Goal: Task Accomplishment & Management: Use online tool/utility

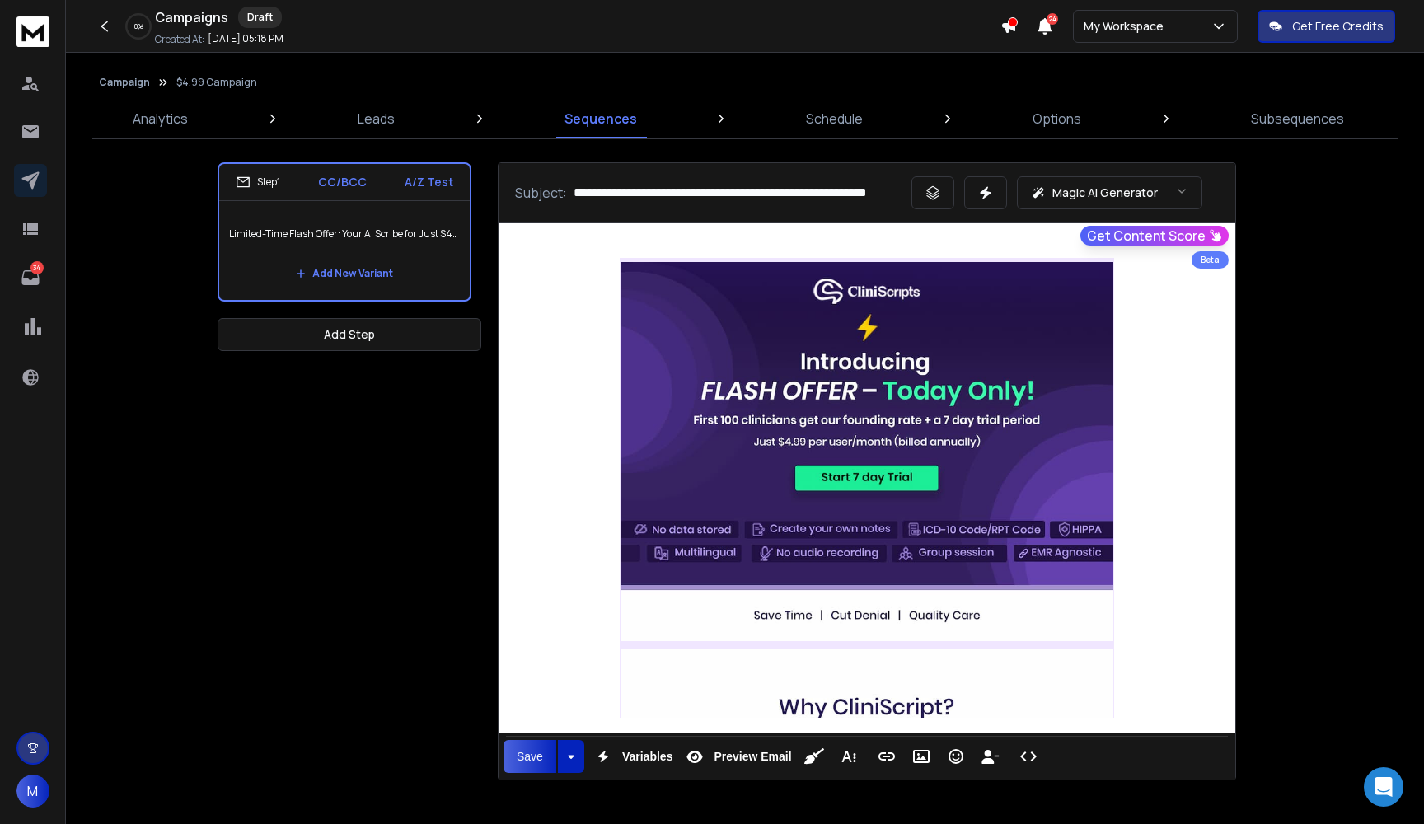
click at [1134, 269] on div at bounding box center [867, 470] width 737 height 494
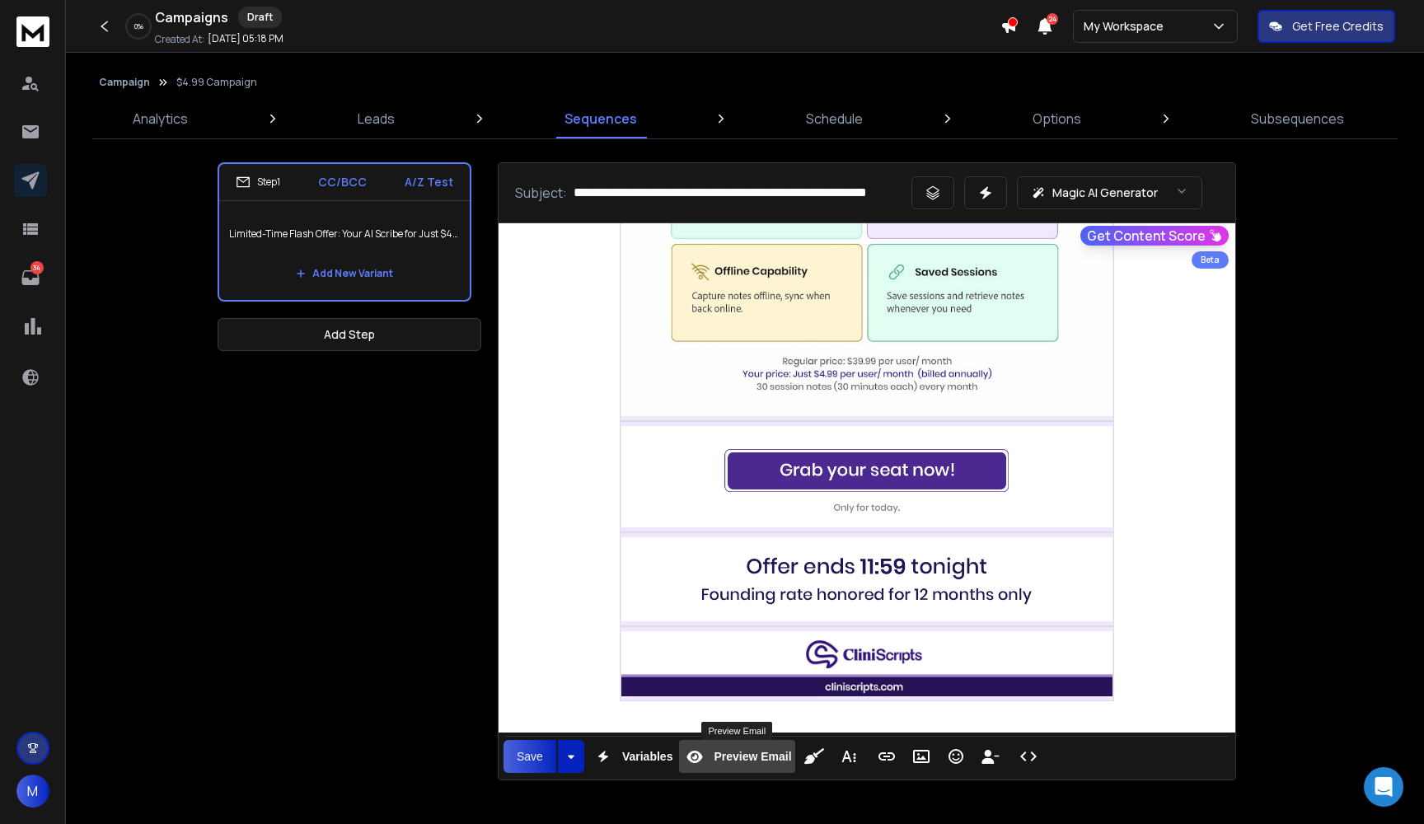
scroll to position [790, 162]
click at [756, 754] on span "Preview Email" at bounding box center [752, 757] width 84 height 14
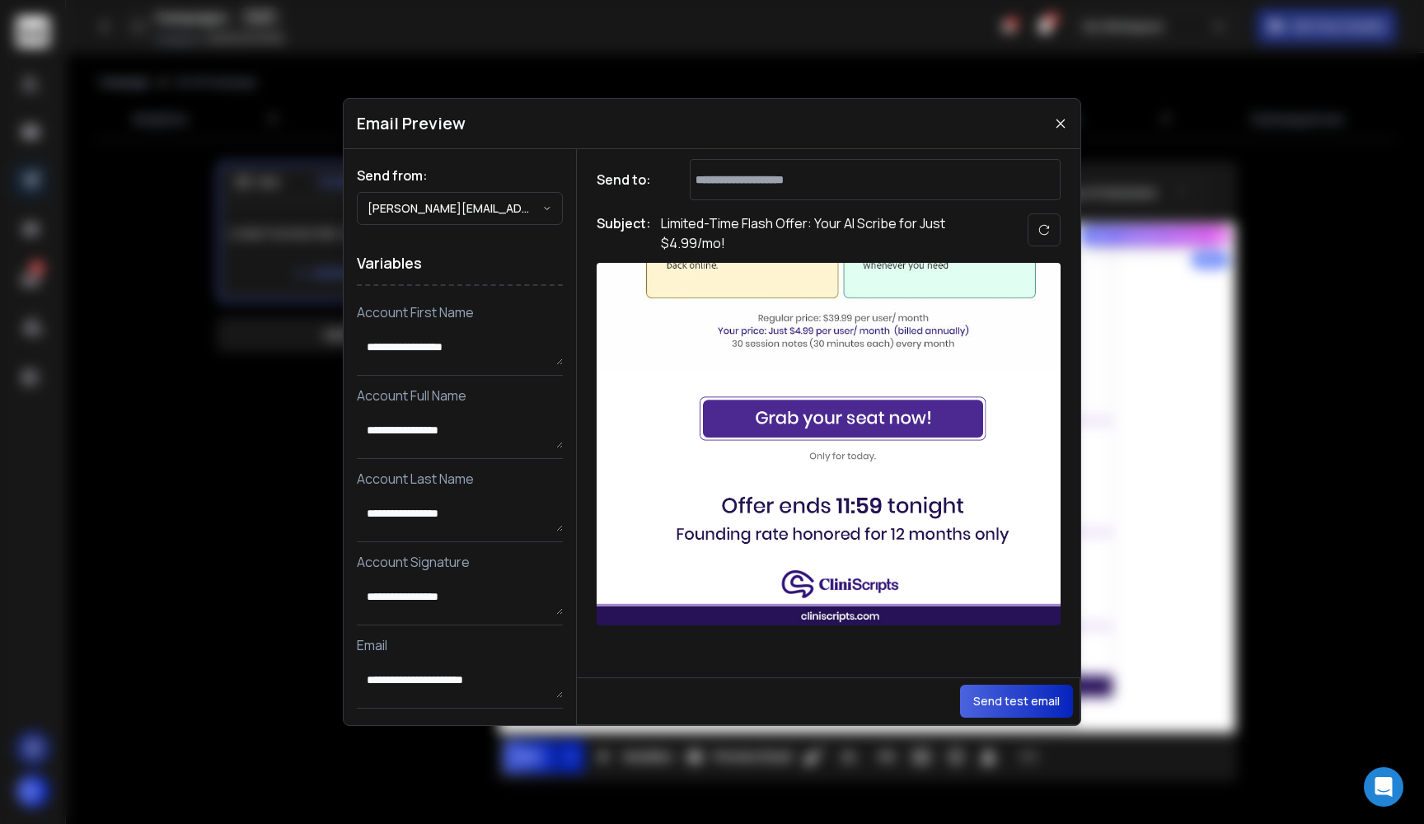
scroll to position [877, 284]
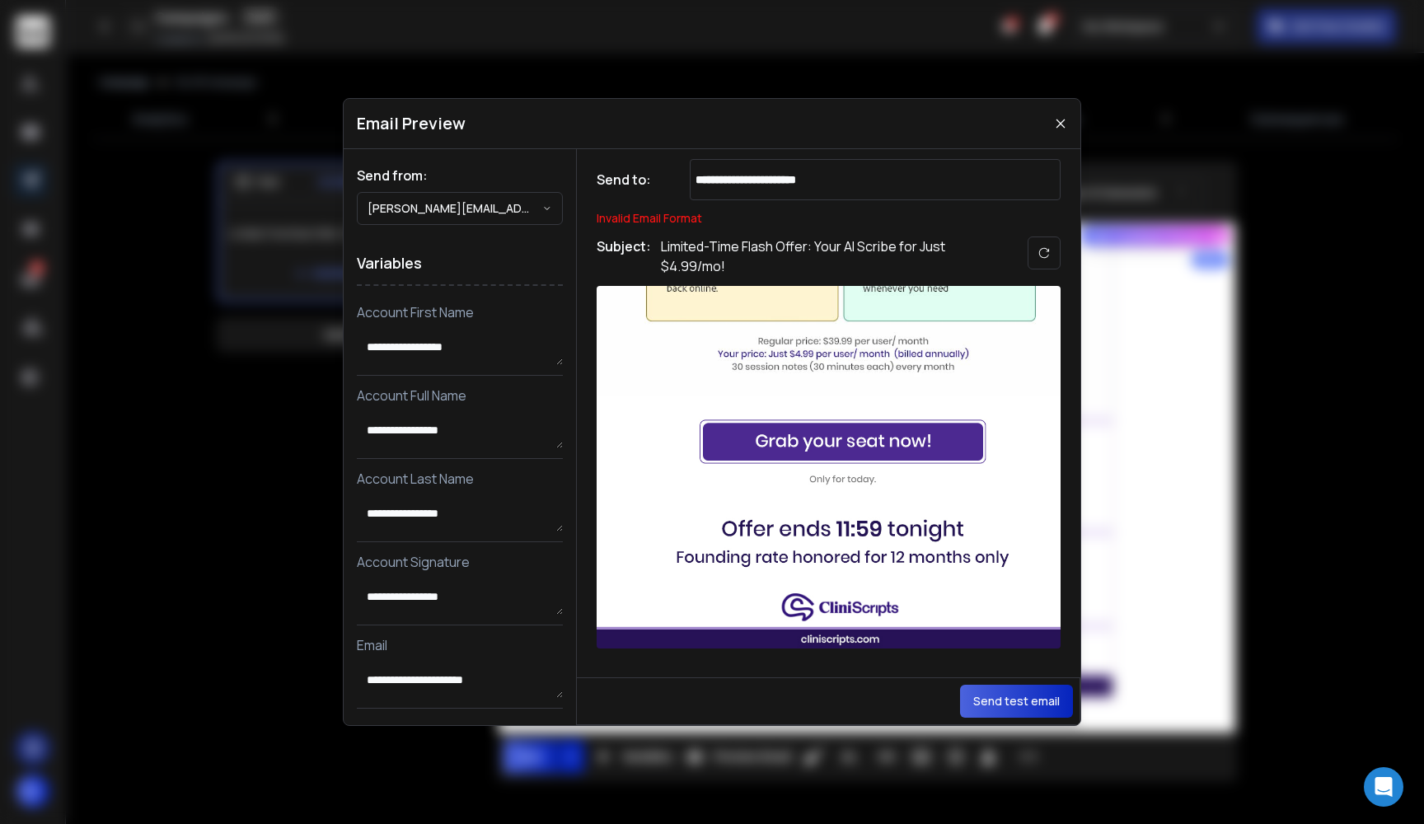
type input "**********"
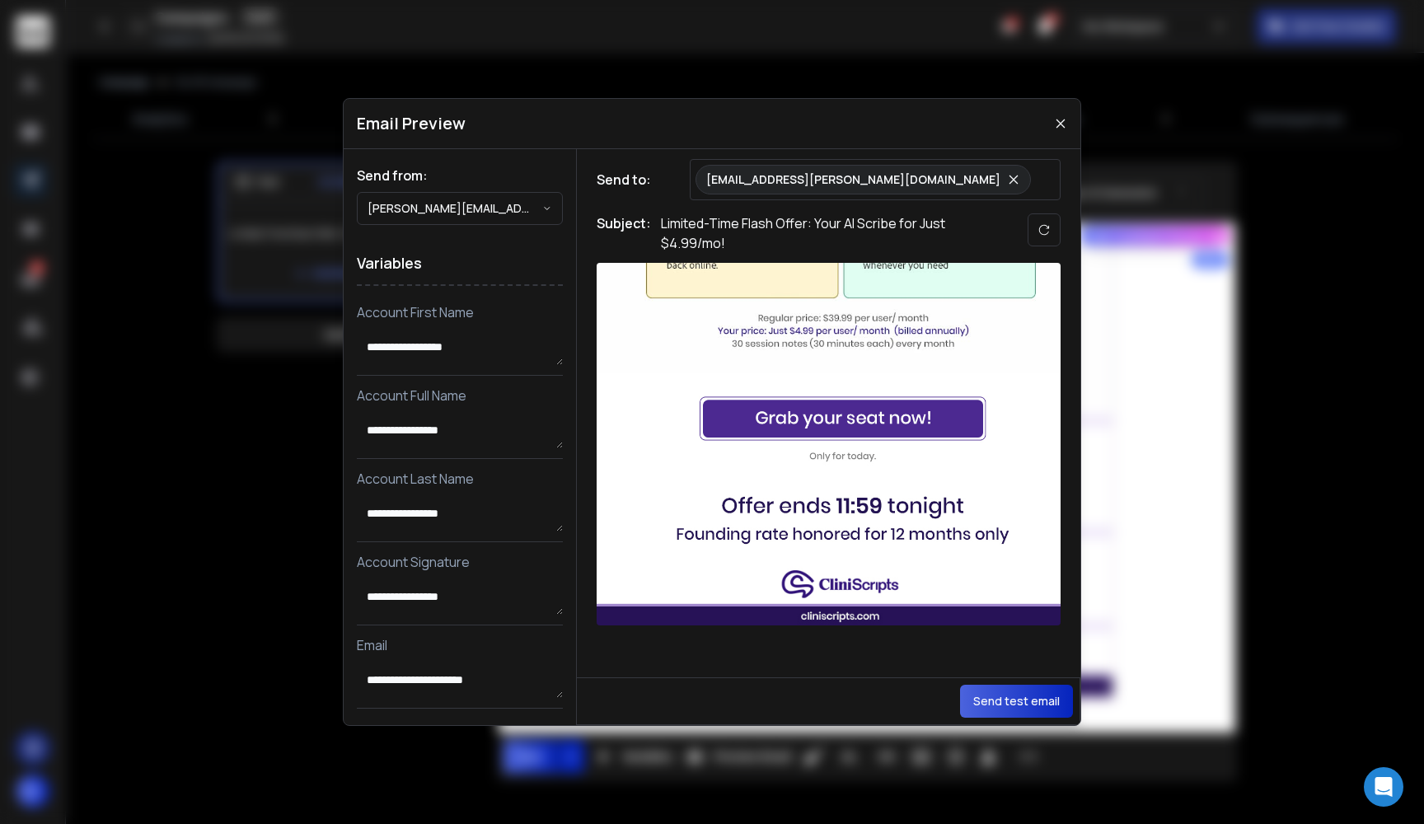
click at [1024, 710] on button "Send test email" at bounding box center [1016, 701] width 113 height 33
click at [1037, 182] on input at bounding box center [1216, 180] width 359 height 30
click at [1007, 180] on icon at bounding box center [1013, 179] width 13 height 13
click at [883, 189] on input at bounding box center [875, 180] width 359 height 30
type input "**********"
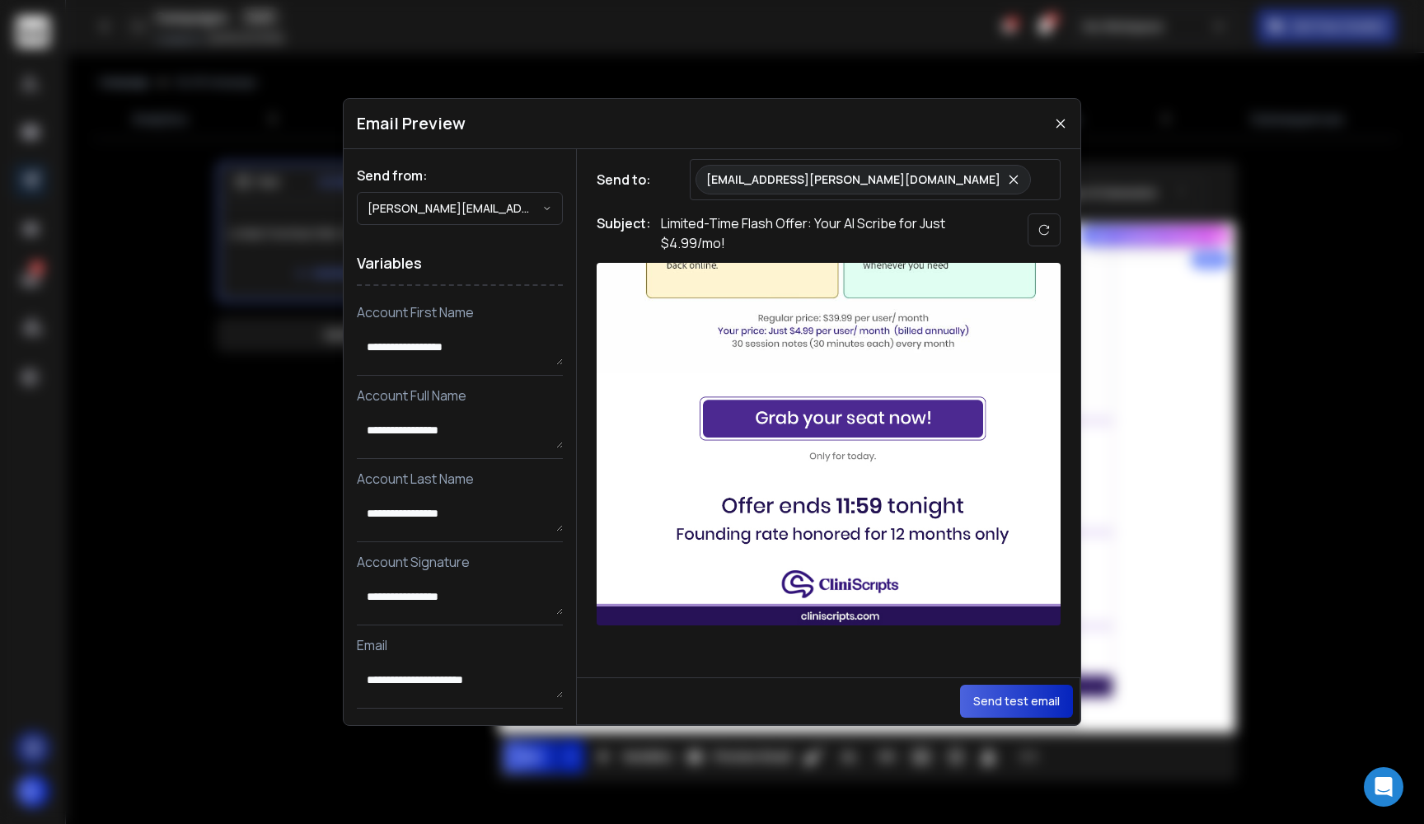
paste input "*"
type input "*"
click at [1006, 710] on button "Send test email" at bounding box center [1016, 701] width 113 height 33
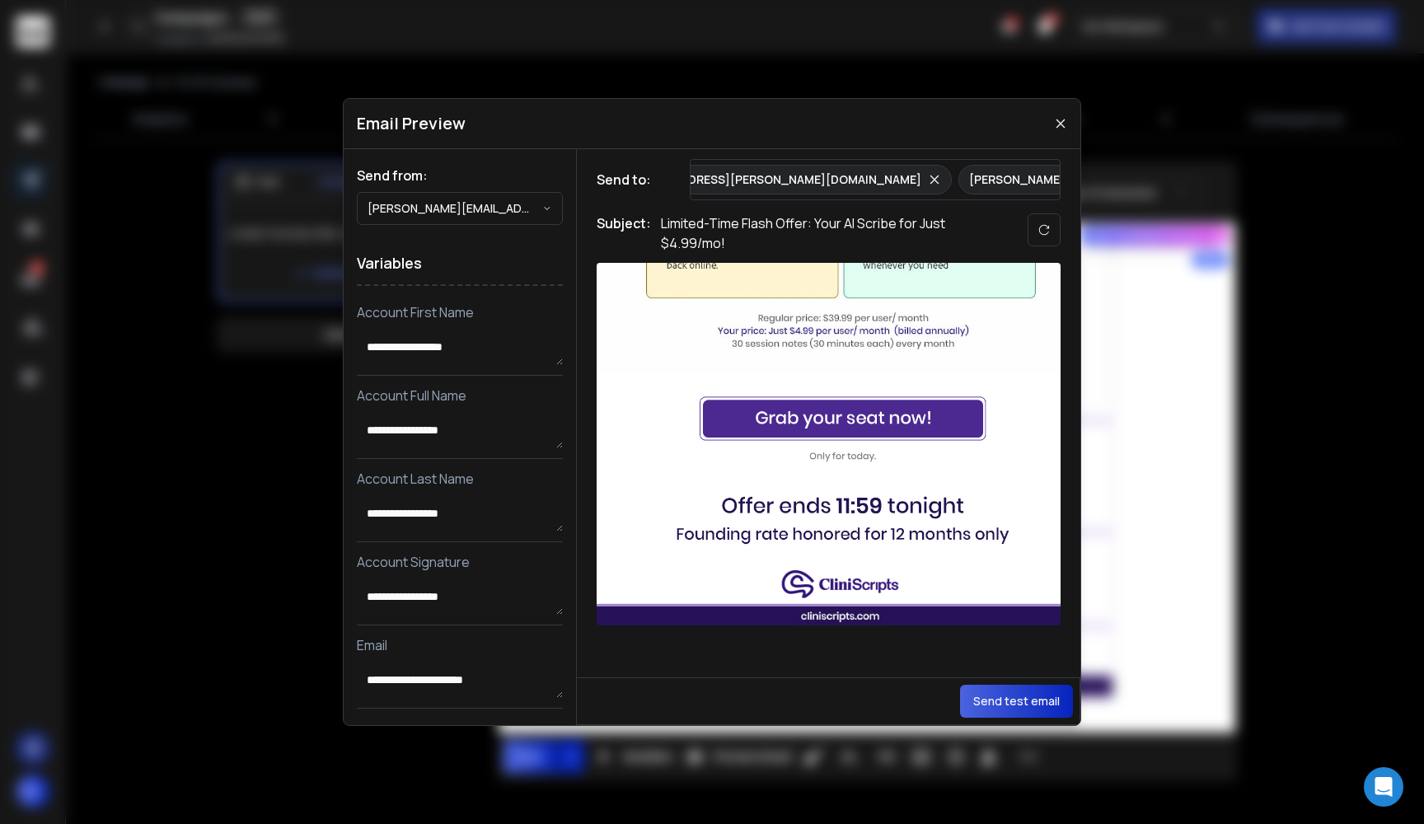
click at [1061, 125] on icon at bounding box center [1060, 123] width 13 height 13
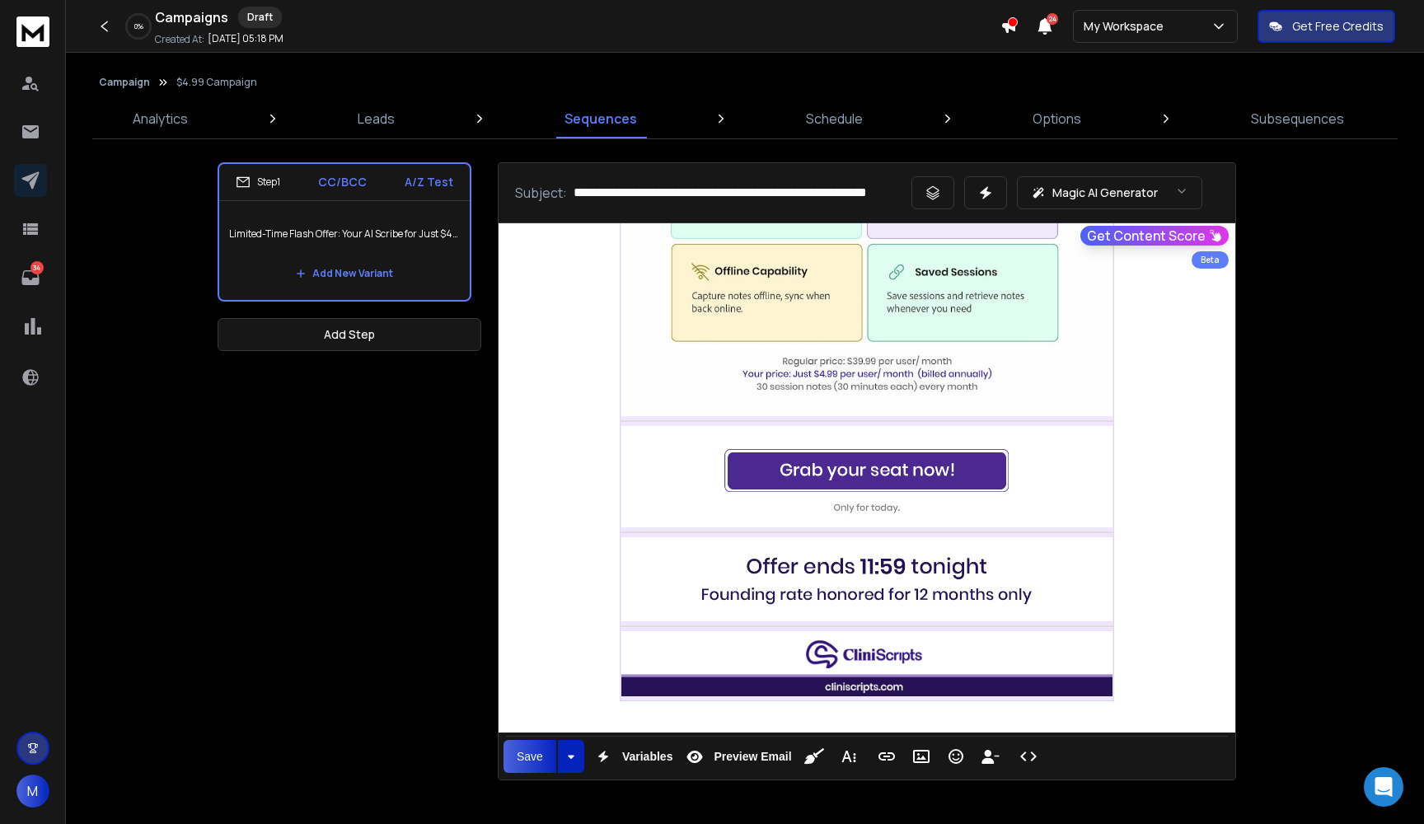
click at [1137, 391] on td at bounding box center [867, 76] width 704 height 1252
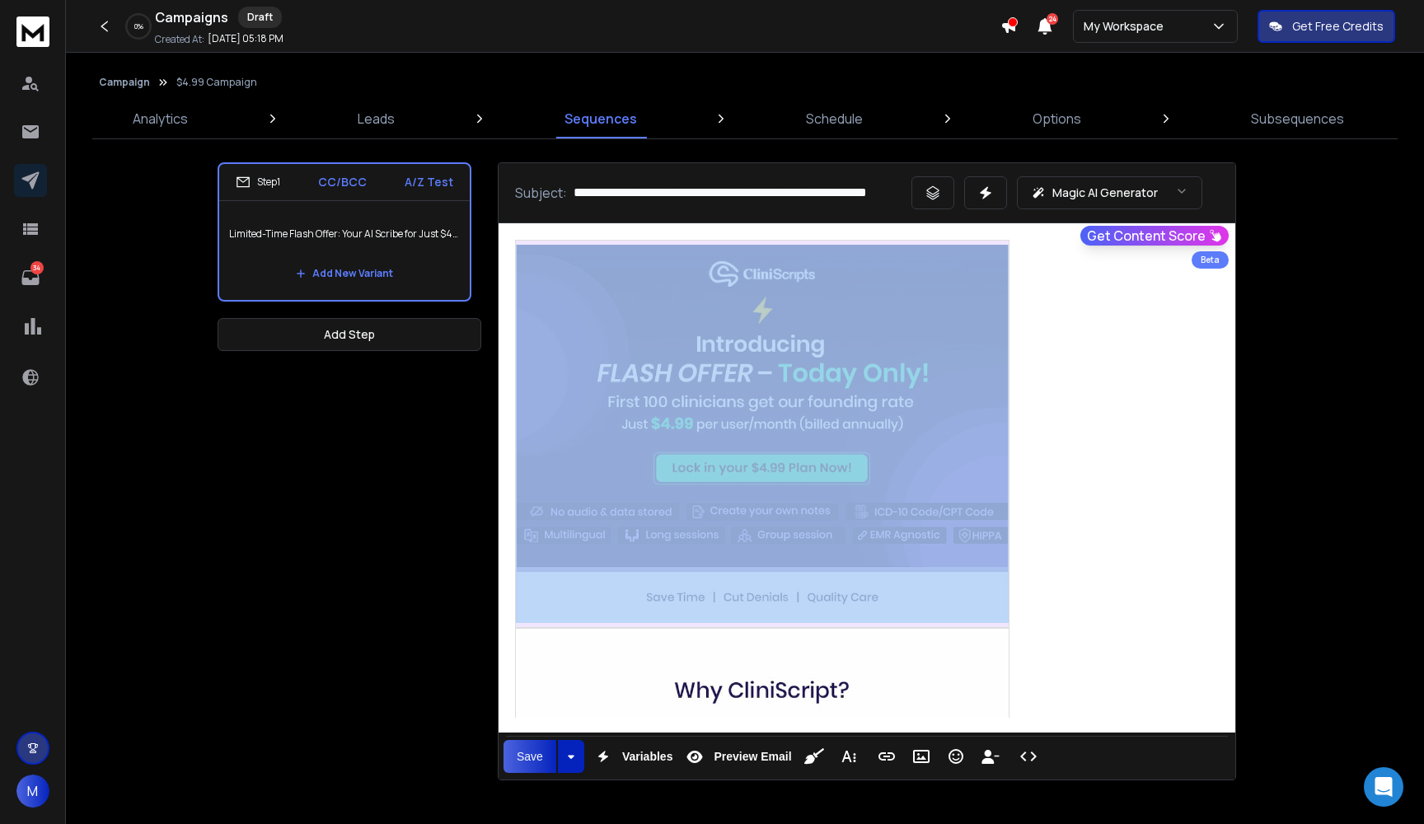
drag, startPoint x: 1089, startPoint y: 396, endPoint x: 991, endPoint y: 315, distance: 128.2
click at [991, 315] on div "*" at bounding box center [867, 470] width 737 height 494
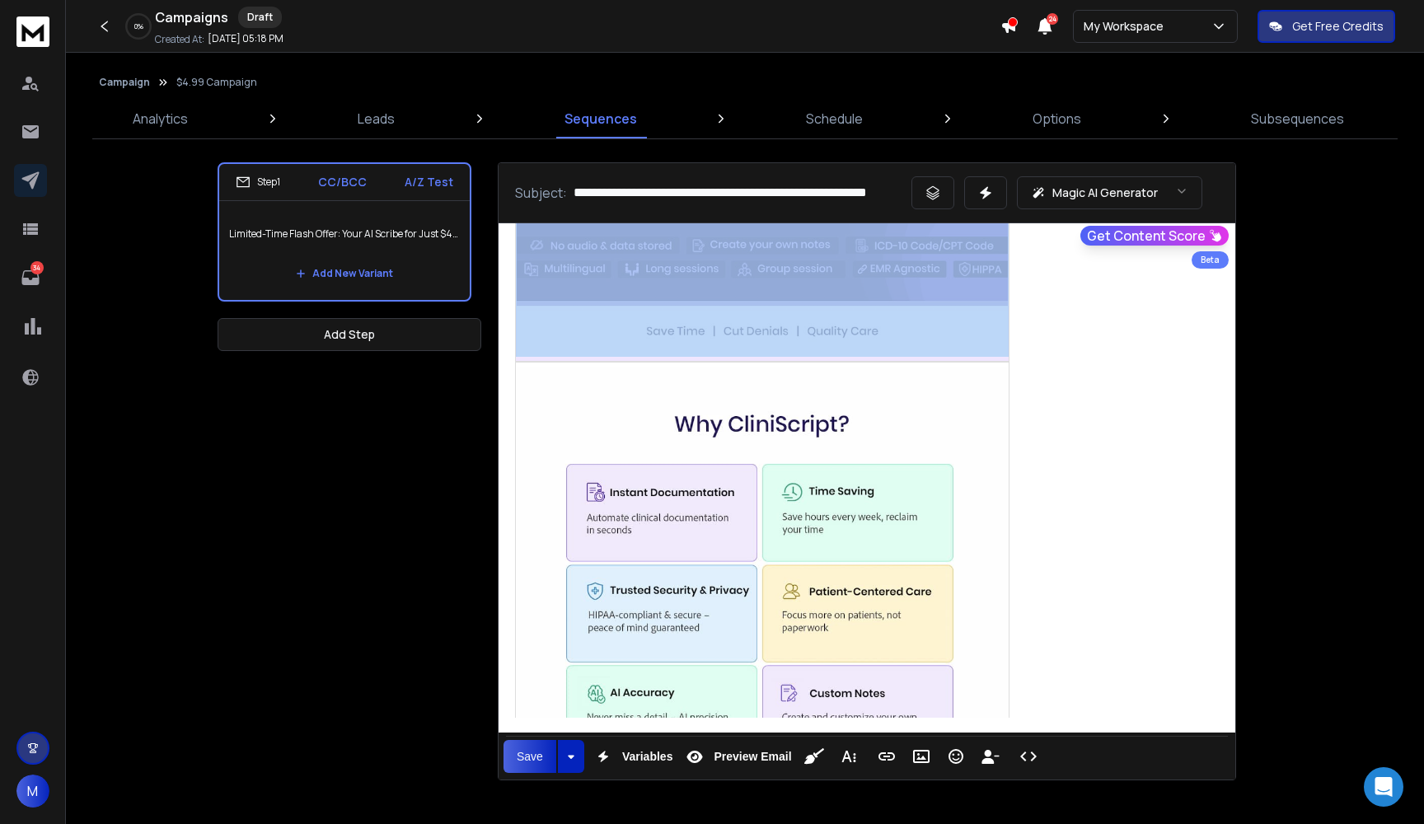
scroll to position [361, 0]
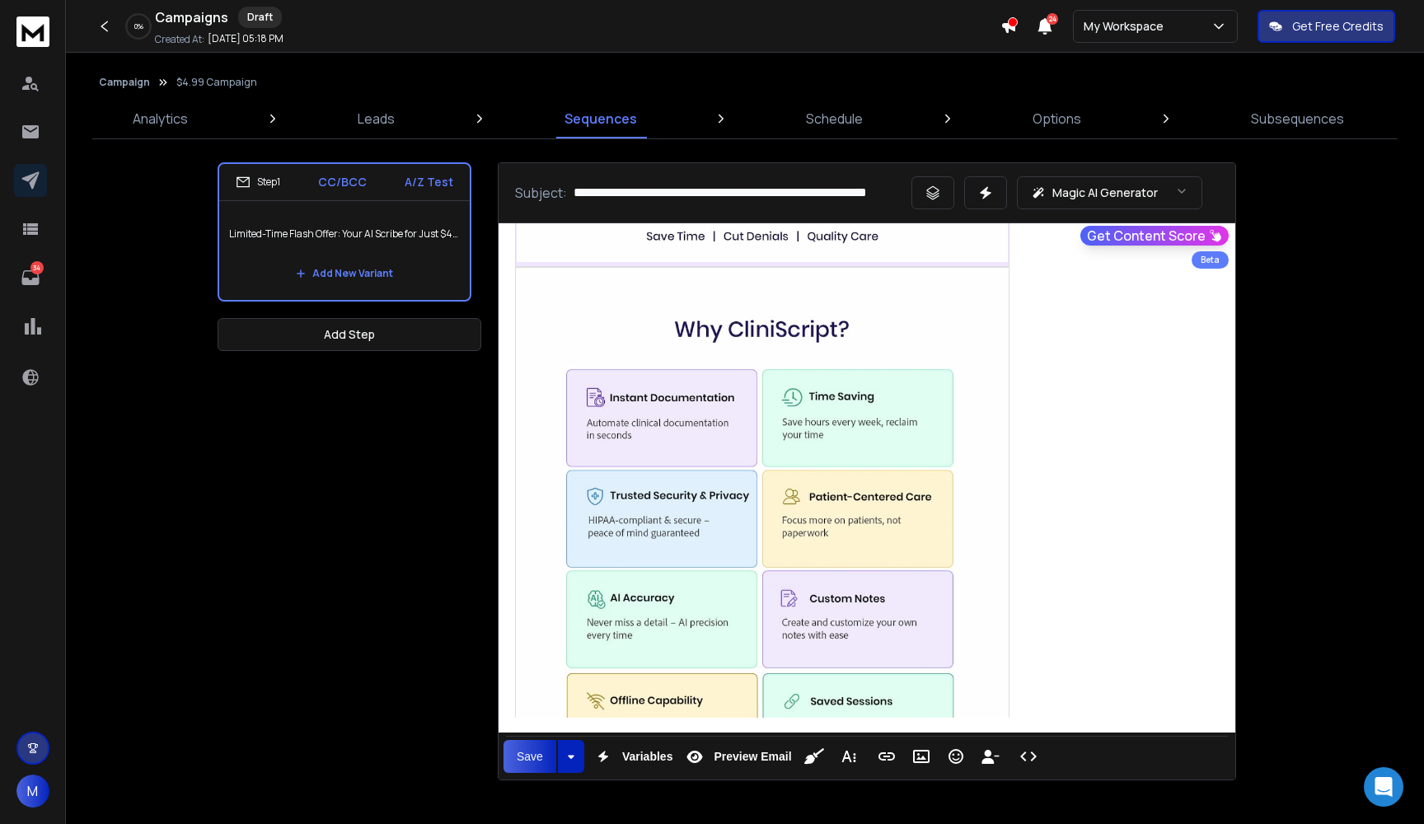
drag, startPoint x: 1068, startPoint y: 564, endPoint x: 1054, endPoint y: 557, distance: 15.5
click at [1054, 557] on div "*" at bounding box center [867, 470] width 737 height 494
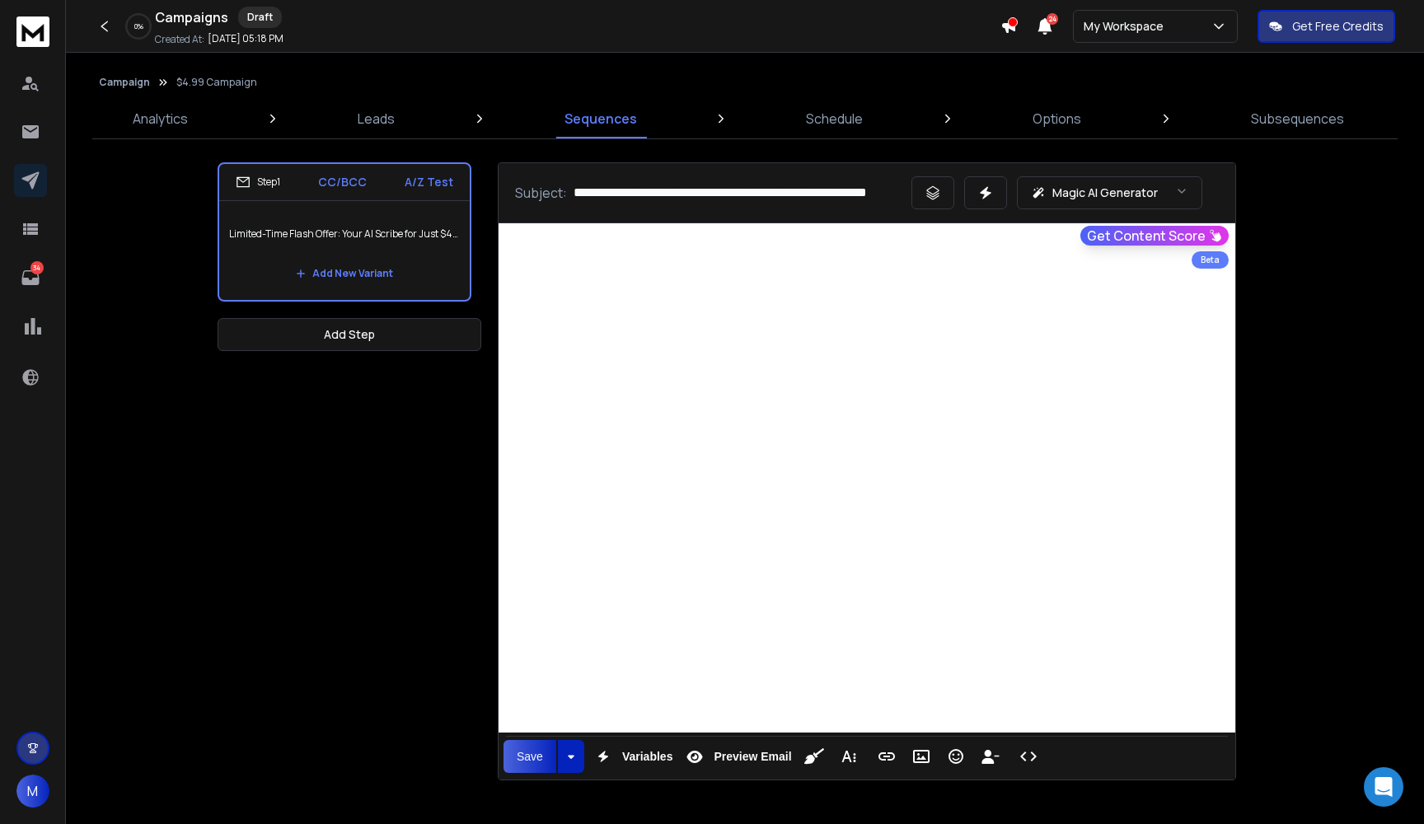
scroll to position [0, 0]
click at [654, 293] on div at bounding box center [867, 470] width 737 height 494
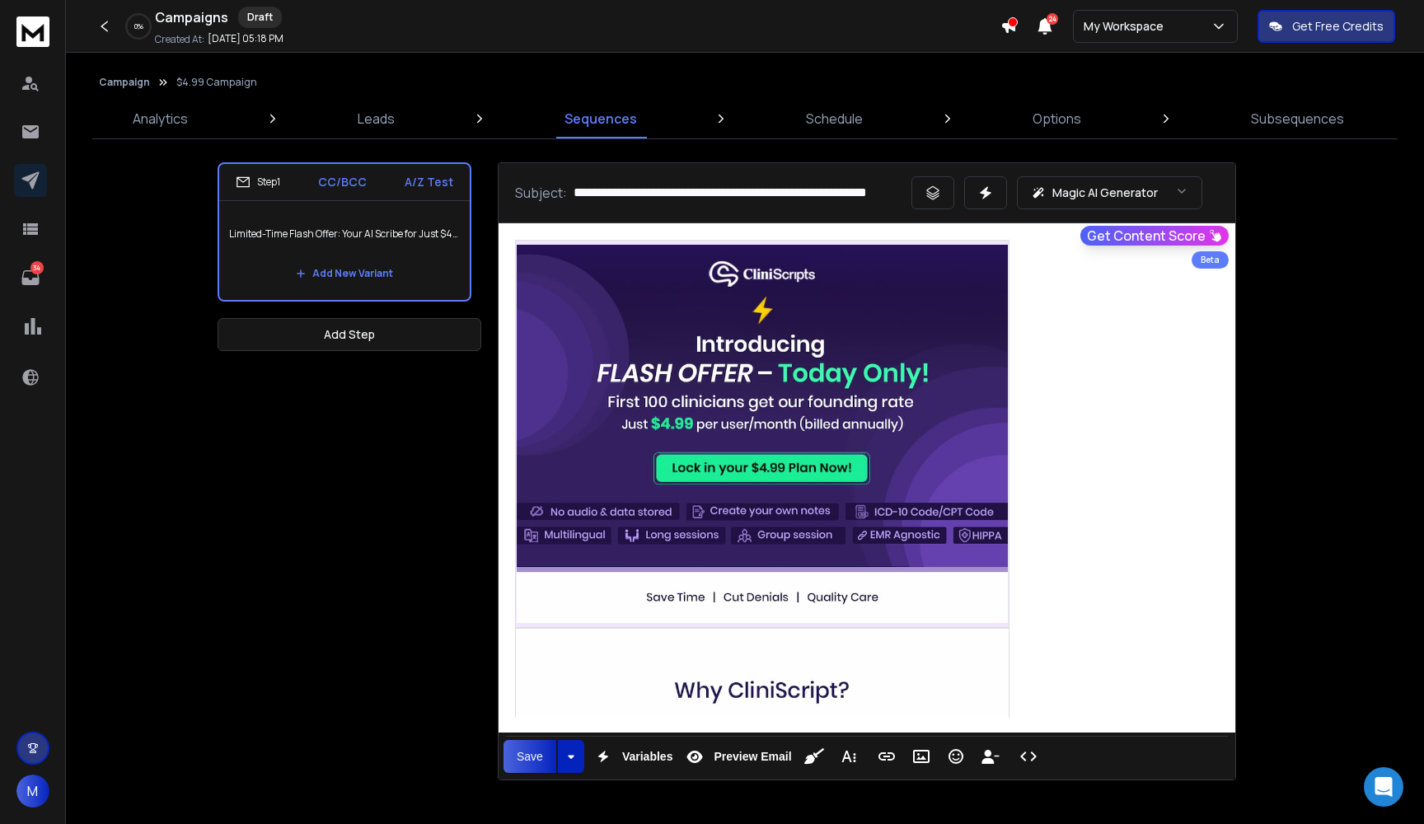
click at [1004, 423] on img at bounding box center [762, 434] width 493 height 378
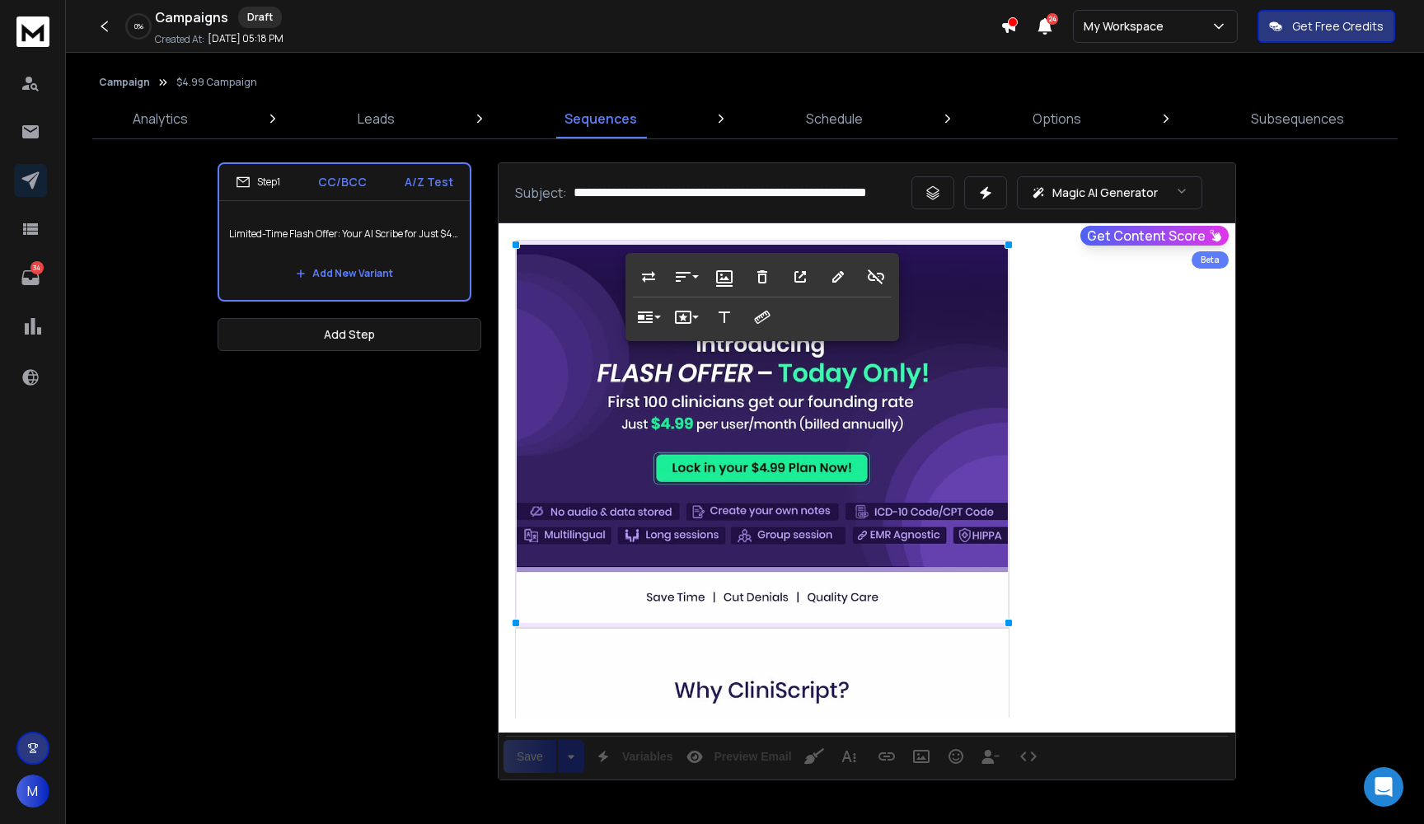
click at [1098, 438] on div "*" at bounding box center [867, 470] width 737 height 494
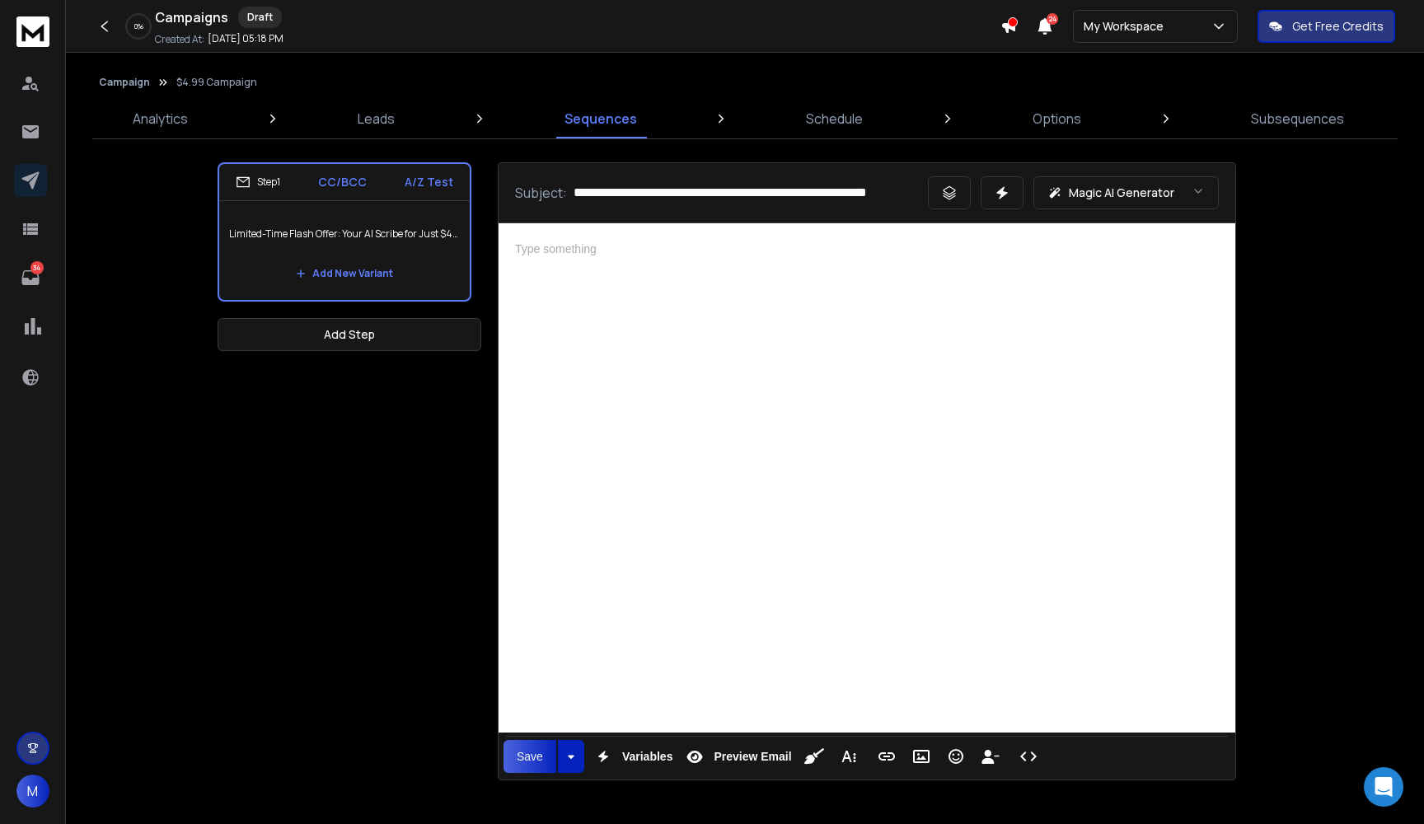
click at [775, 324] on div at bounding box center [867, 470] width 737 height 494
click at [844, 338] on div at bounding box center [867, 470] width 737 height 494
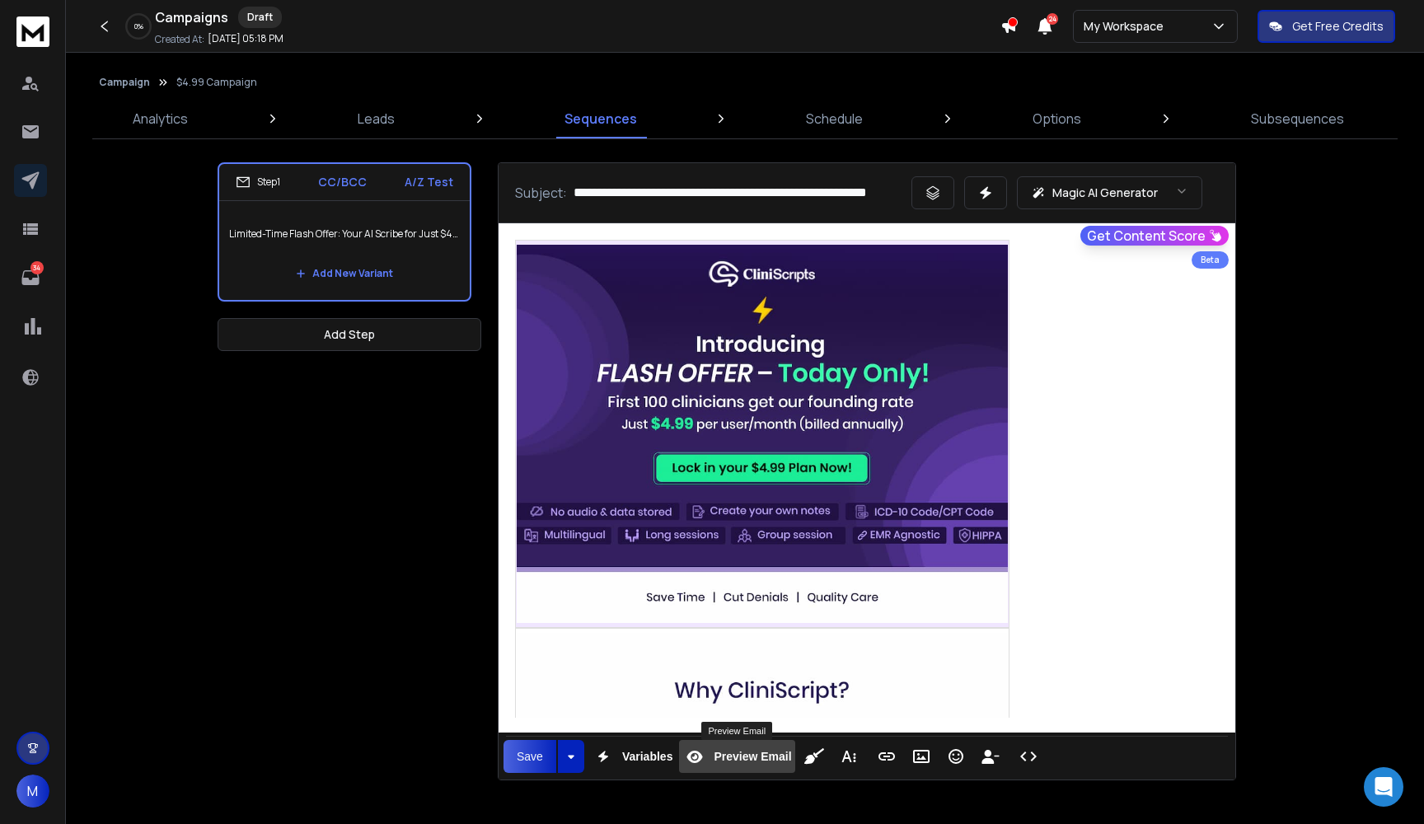
click at [777, 761] on span "Preview Email" at bounding box center [752, 757] width 84 height 14
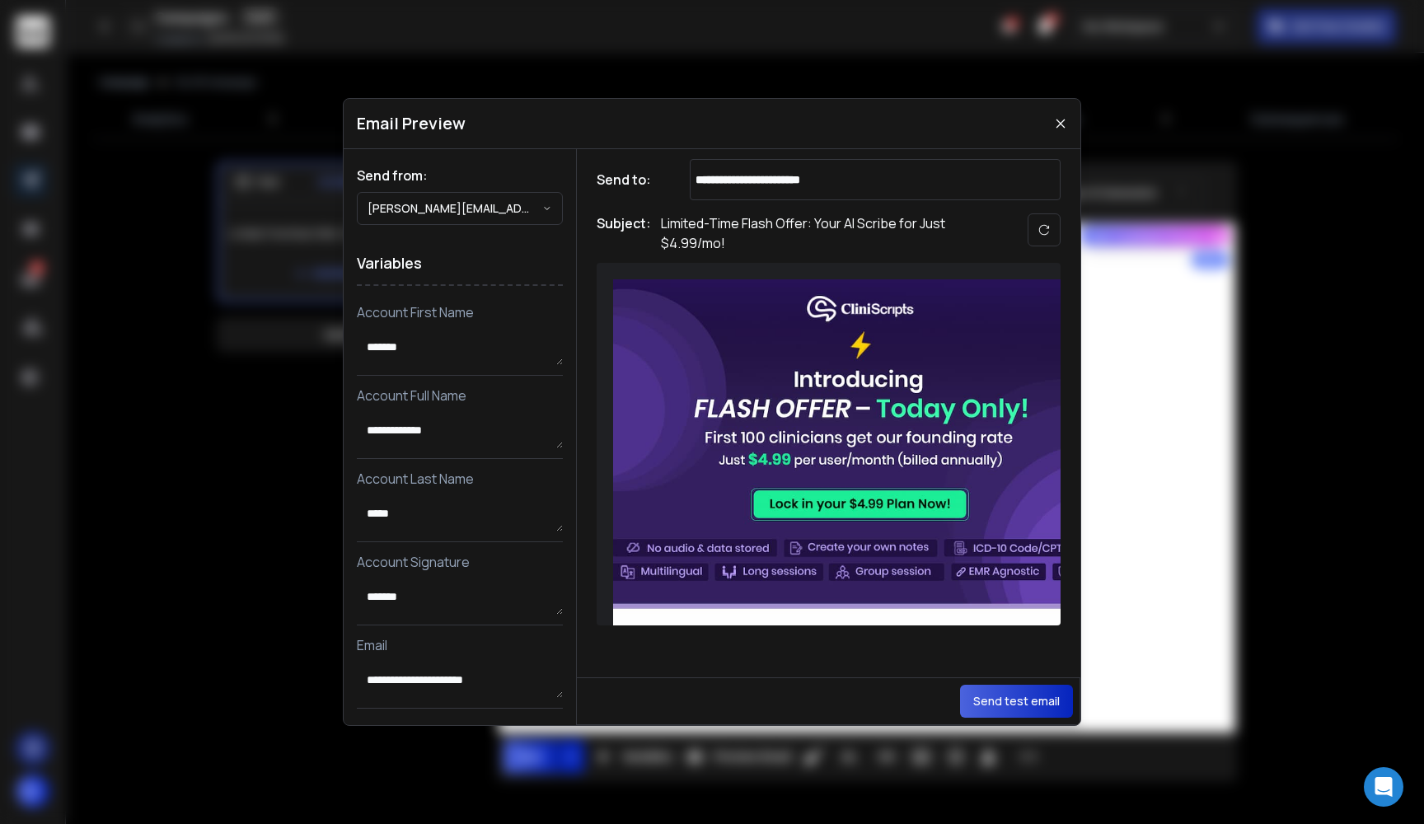
type input "**********"
click at [999, 702] on button "Send test email" at bounding box center [1016, 701] width 113 height 33
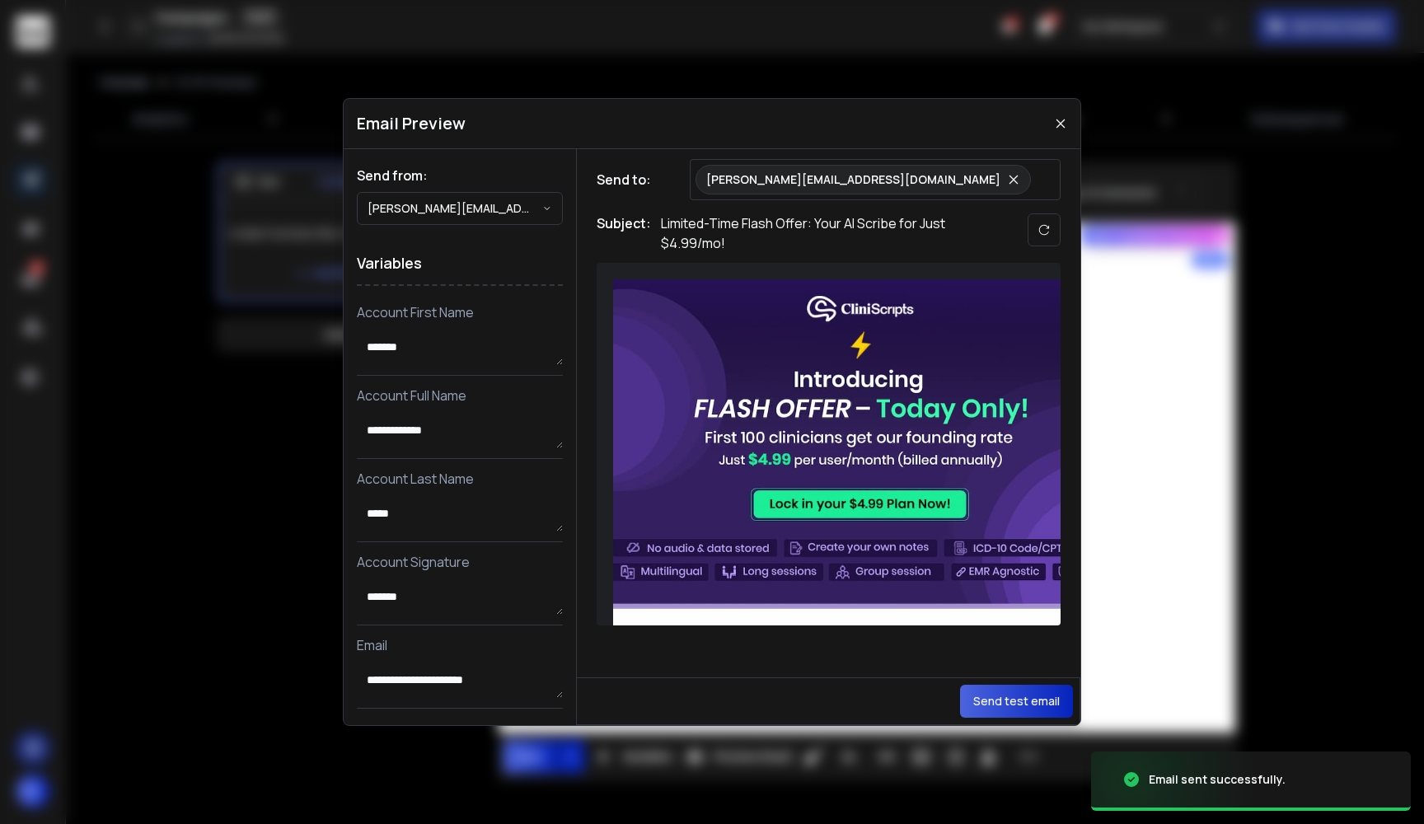
click at [1060, 128] on icon at bounding box center [1060, 123] width 13 height 13
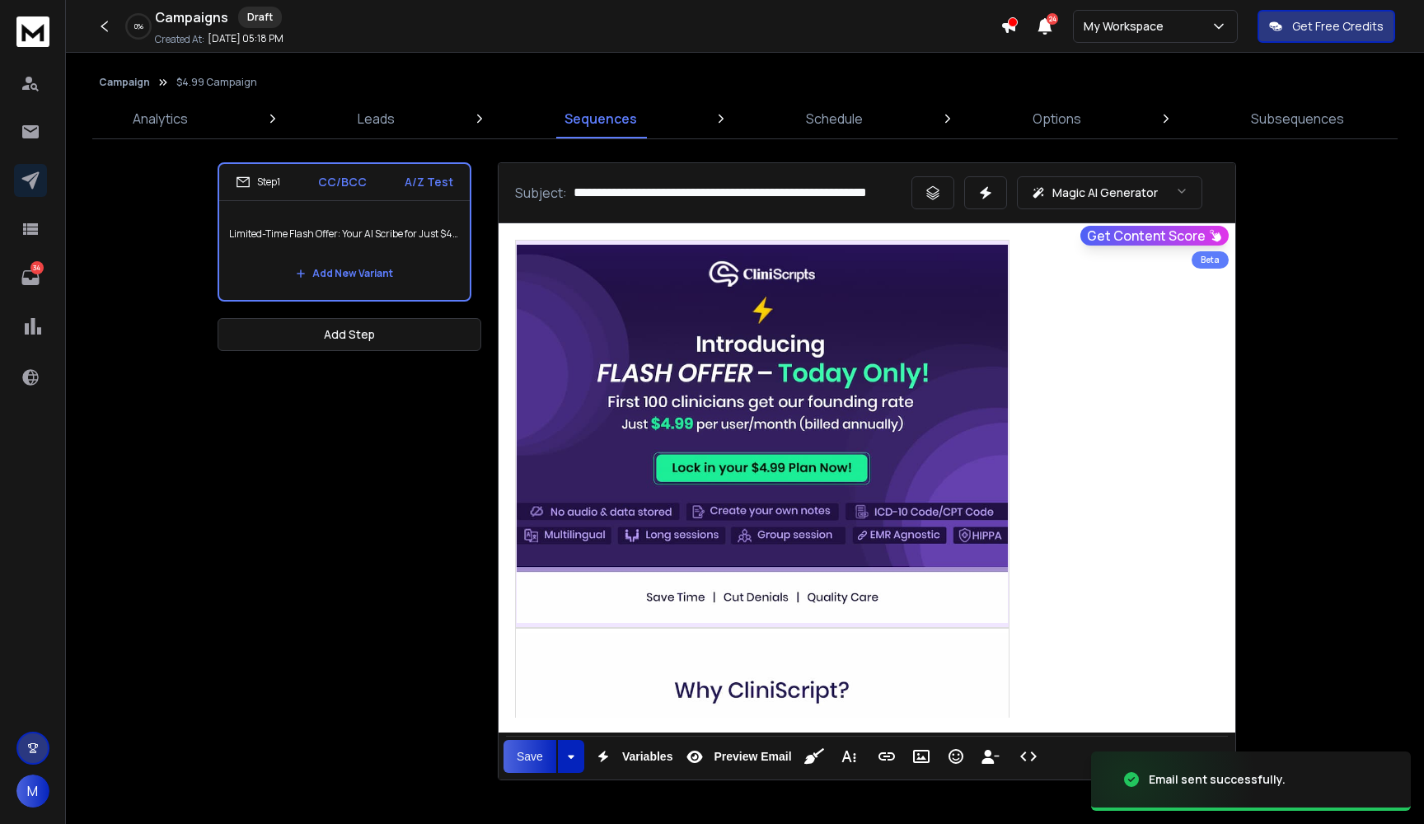
click at [1074, 383] on div "*" at bounding box center [867, 470] width 737 height 494
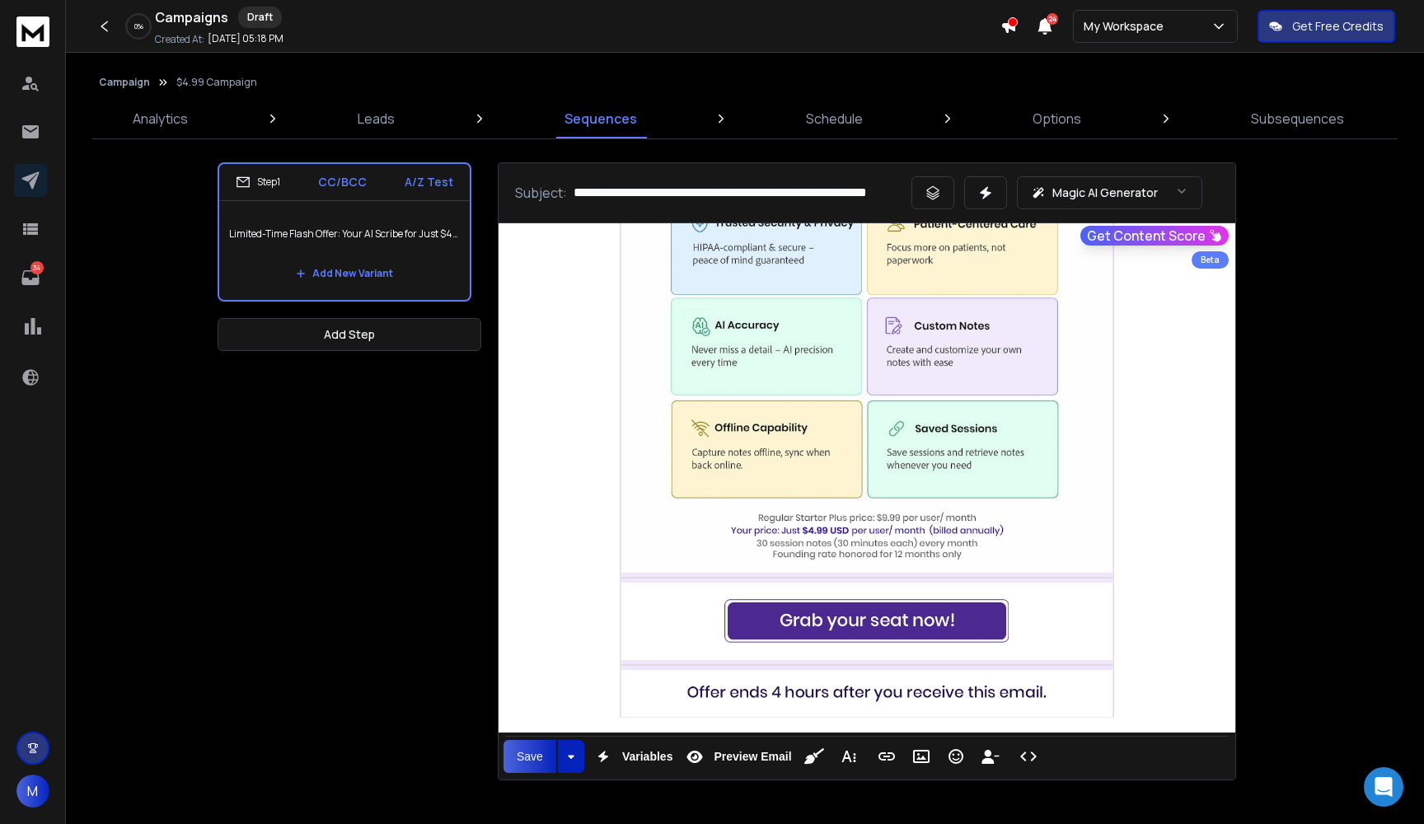
scroll to position [608, 146]
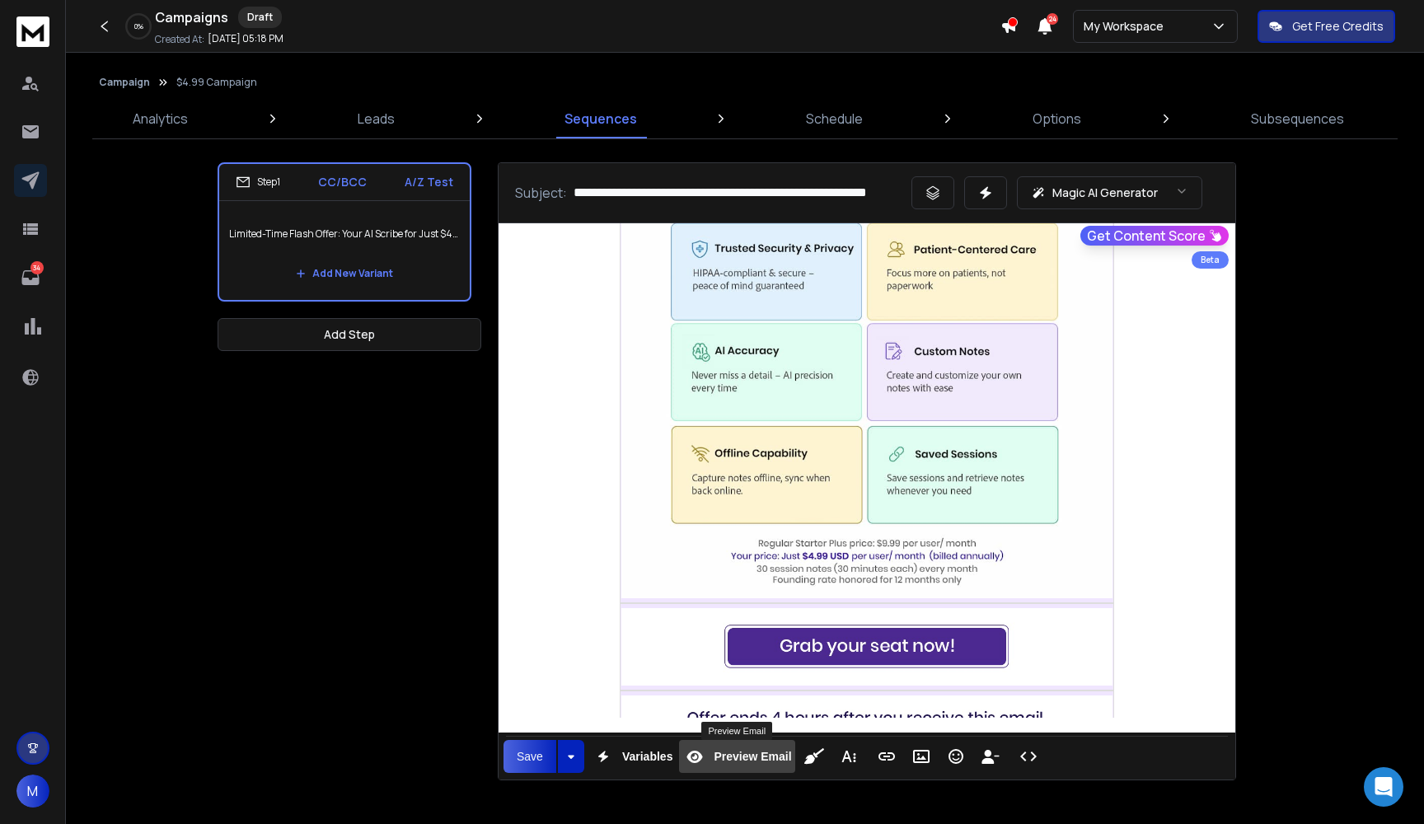
click at [723, 765] on div "Preview Email" at bounding box center [736, 756] width 115 height 27
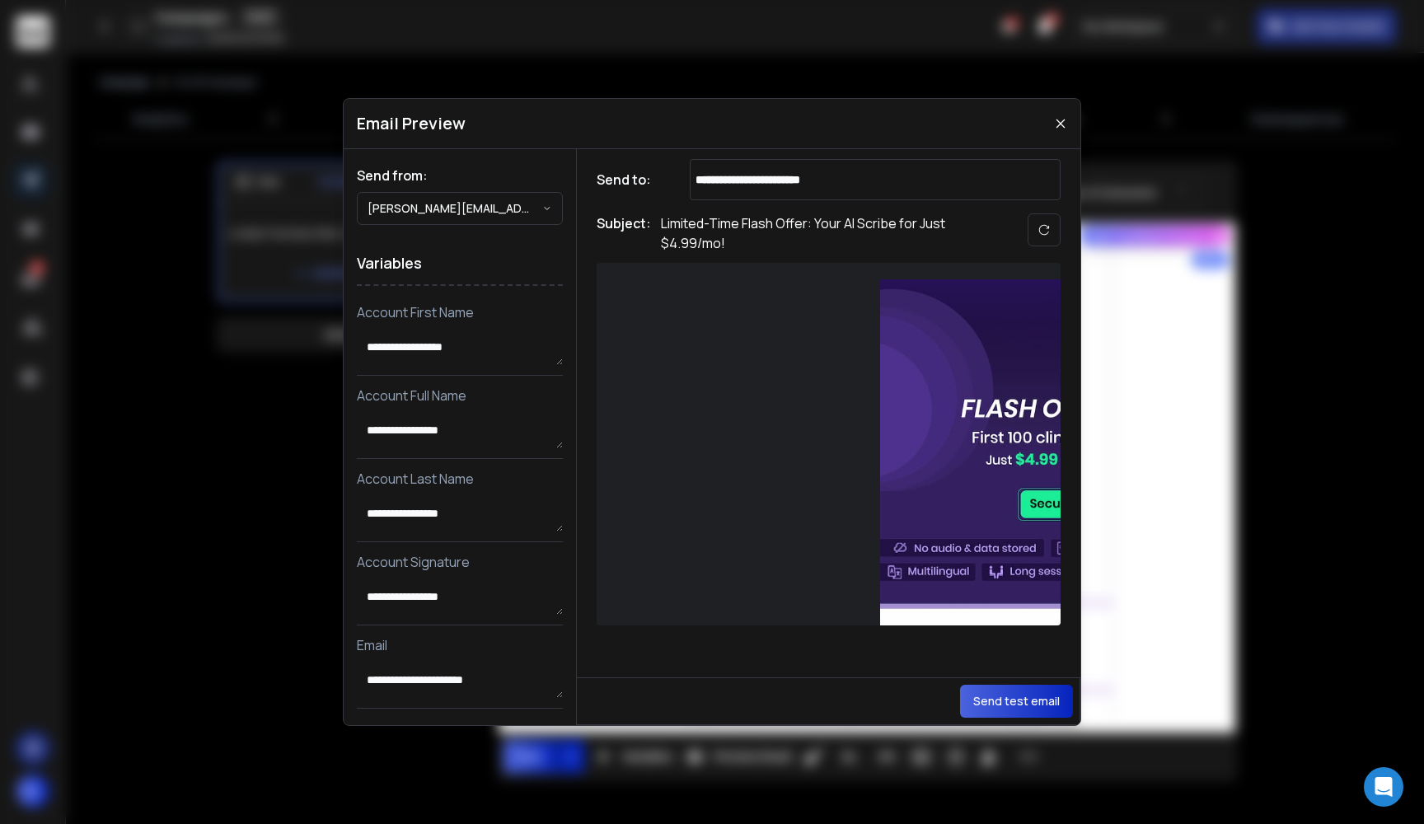
type input "**********"
click at [1016, 703] on button "Send test email" at bounding box center [1016, 701] width 113 height 33
click at [1062, 125] on icon at bounding box center [1060, 123] width 9 height 9
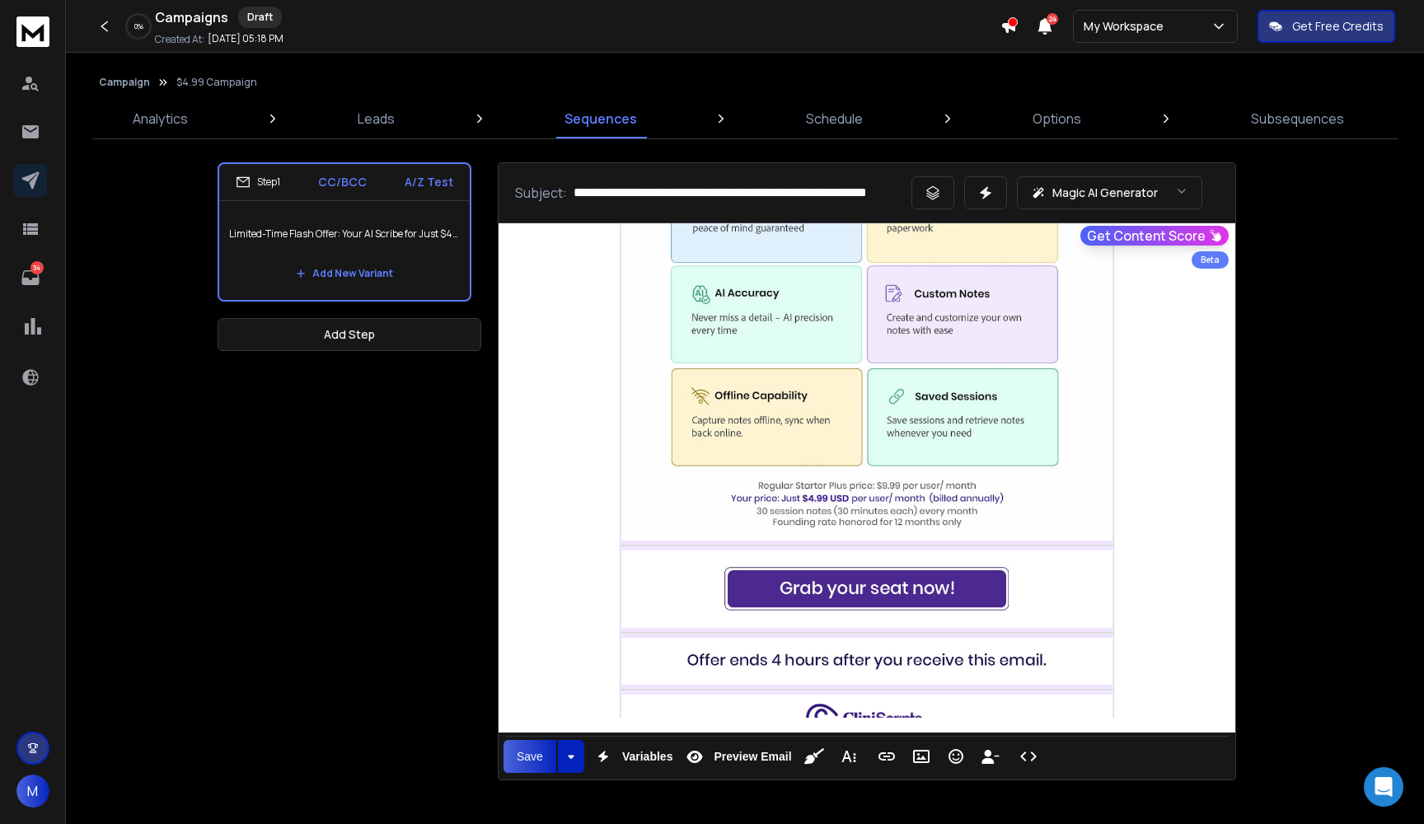
scroll to position [724, 146]
